Goal: Task Accomplishment & Management: Use online tool/utility

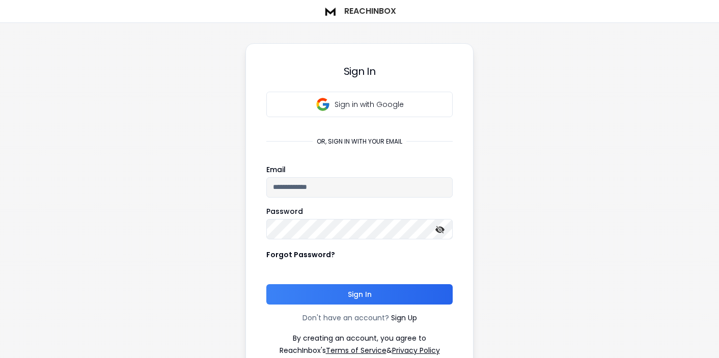
click at [324, 185] on input "email" at bounding box center [359, 187] width 186 height 20
type input "**********"
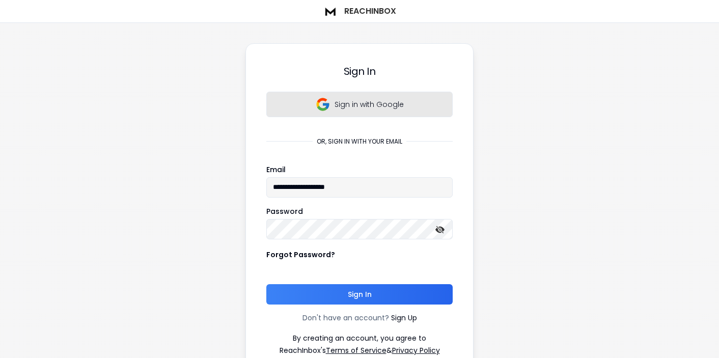
click at [345, 98] on button "Sign in with Google" at bounding box center [359, 104] width 186 height 25
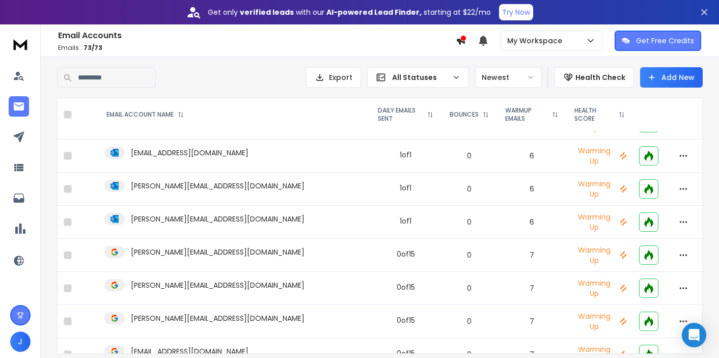
scroll to position [102, 0]
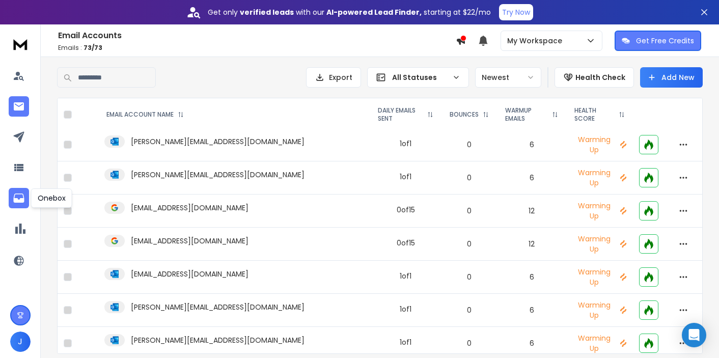
click at [14, 195] on icon at bounding box center [18, 198] width 11 height 9
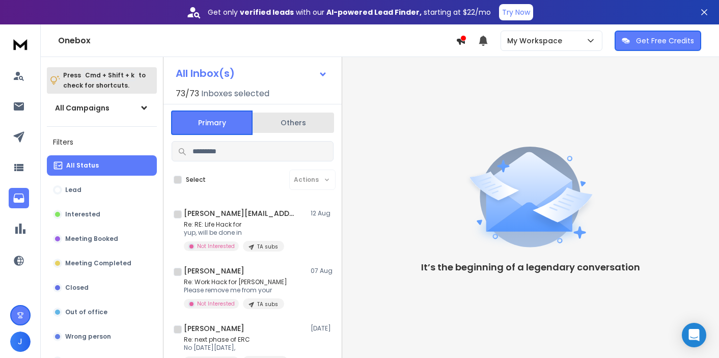
click at [106, 324] on div "All Status Lead Interested Meeting Booked Meeting Completed Closed Out of offic…" at bounding box center [102, 263] width 110 height 216
click at [106, 316] on button "Out of office" at bounding box center [102, 312] width 110 height 20
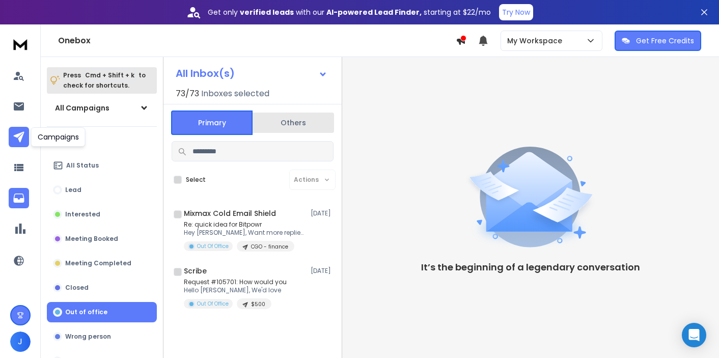
click at [9, 146] on link at bounding box center [19, 137] width 20 height 20
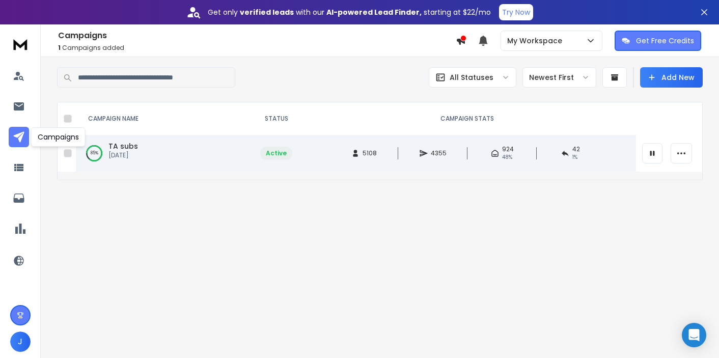
click at [653, 153] on icon at bounding box center [652, 153] width 9 height 9
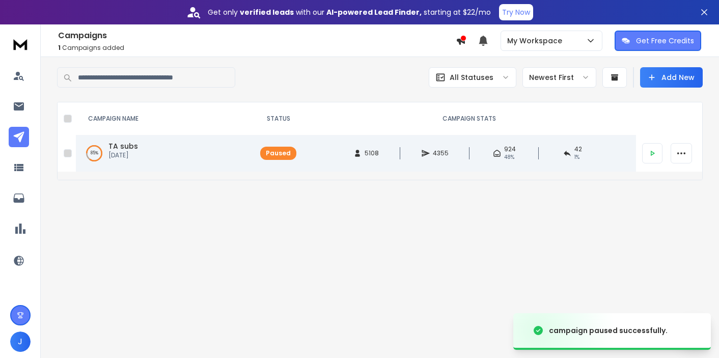
click at [653, 153] on icon at bounding box center [652, 153] width 9 height 9
